Goal: Navigation & Orientation: Find specific page/section

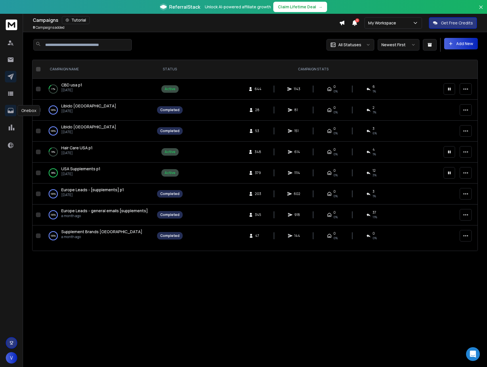
click at [14, 112] on link at bounding box center [10, 110] width 11 height 11
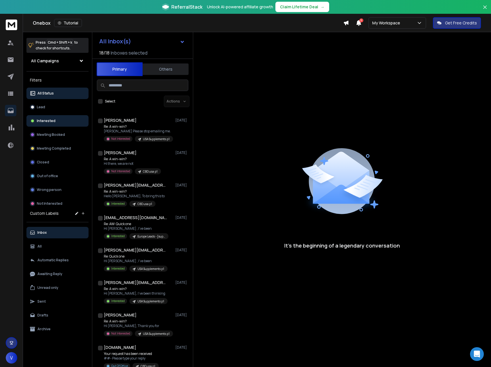
click at [62, 118] on button "Interested" at bounding box center [57, 120] width 62 height 11
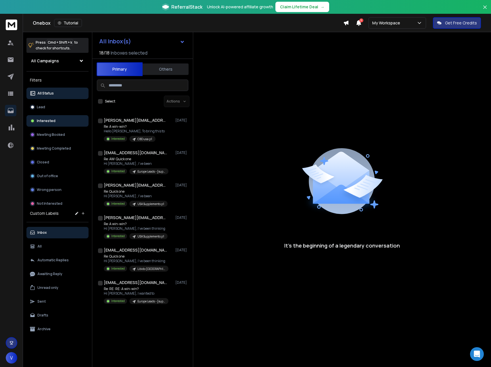
click at [60, 90] on button "All Status" at bounding box center [57, 93] width 62 height 11
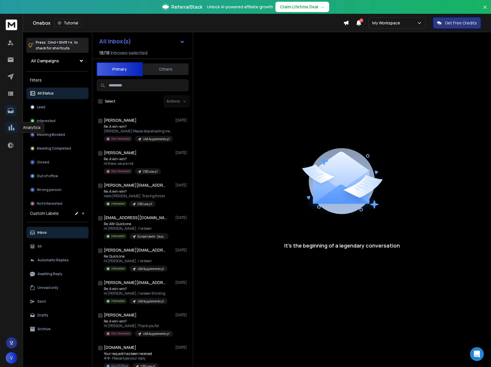
click at [11, 130] on icon at bounding box center [12, 128] width 6 height 6
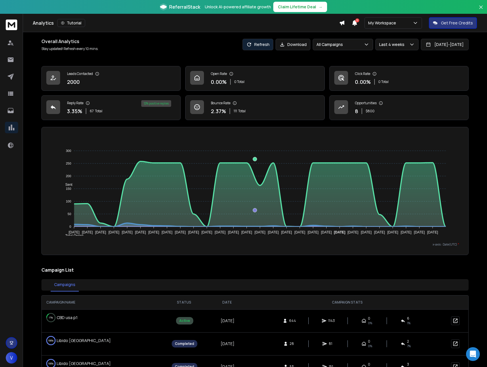
click at [254, 46] on p "Refresh" at bounding box center [261, 45] width 15 height 6
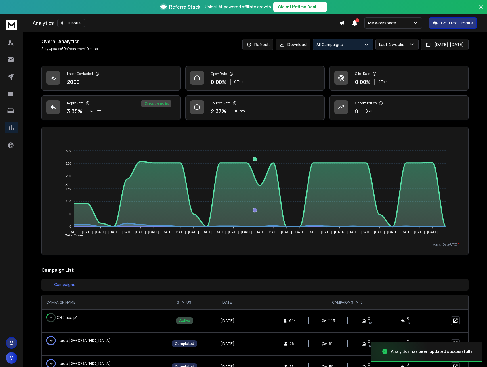
click at [332, 46] on div "All Campaigns" at bounding box center [342, 45] width 53 height 6
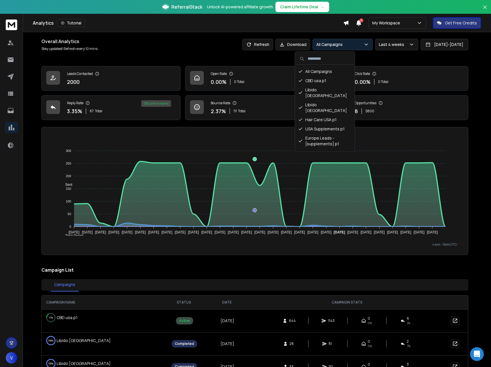
click at [332, 46] on div "All Campaigns" at bounding box center [342, 45] width 53 height 6
click at [379, 43] on p "Last 4 weeks" at bounding box center [393, 45] width 28 height 6
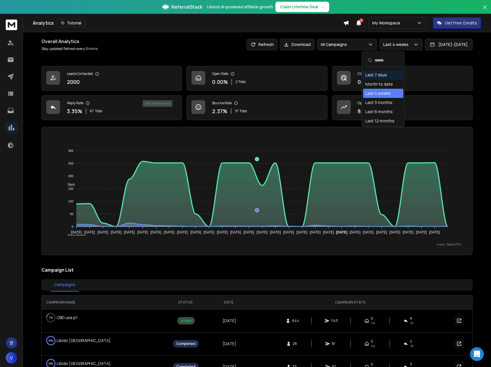
click at [373, 75] on div "Last 7 days" at bounding box center [376, 75] width 22 height 6
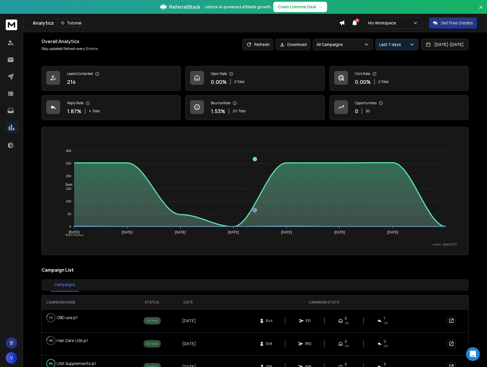
click at [379, 46] on p "Last 7 days" at bounding box center [391, 45] width 24 height 6
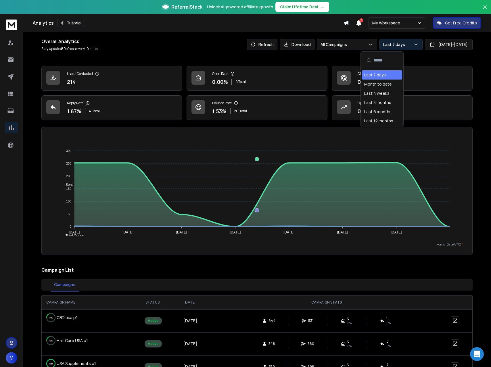
click at [383, 46] on p "Last 7 days" at bounding box center [395, 45] width 24 height 6
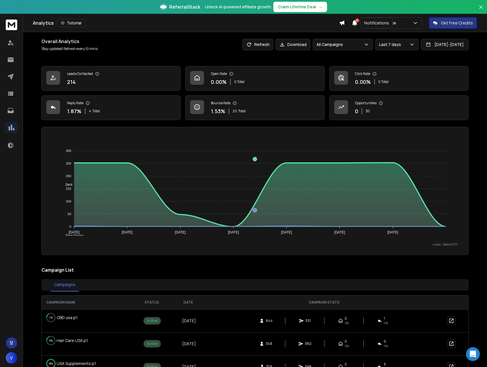
click at [356, 24] on icon at bounding box center [354, 23] width 5 height 6
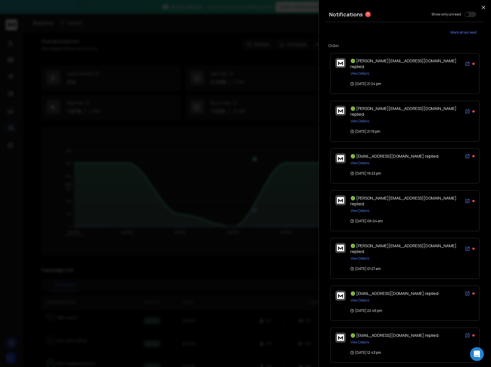
click at [482, 9] on icon "button" at bounding box center [484, 8] width 6 height 6
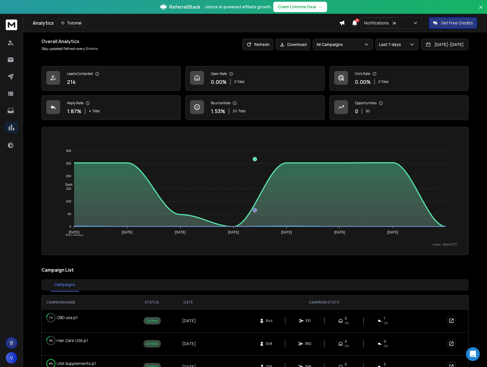
click at [357, 24] on icon at bounding box center [355, 23] width 6 height 6
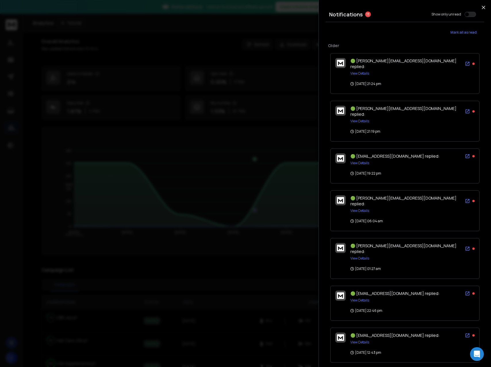
click at [482, 8] on icon "button" at bounding box center [484, 8] width 6 height 6
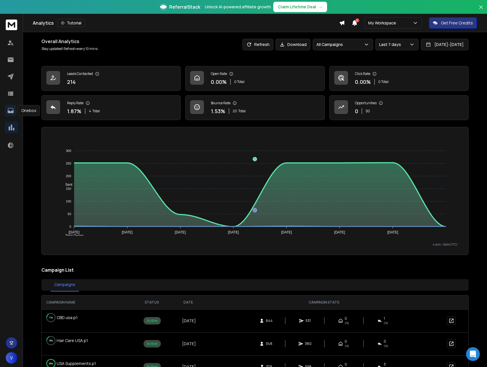
click at [13, 110] on icon at bounding box center [10, 110] width 7 height 7
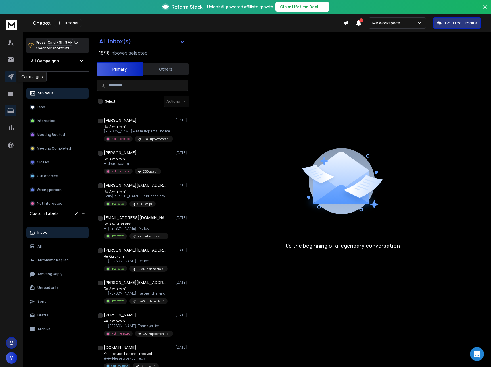
click at [12, 79] on icon at bounding box center [10, 76] width 7 height 7
